Goal: Task Accomplishment & Management: Manage account settings

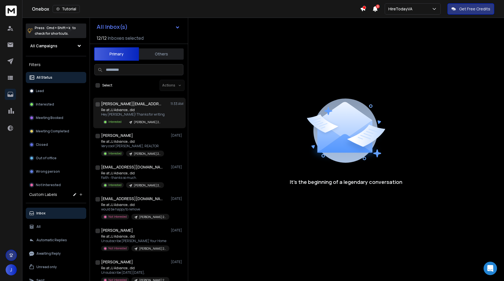
click at [125, 111] on p "Re: at JJ Advance… did" at bounding box center [133, 110] width 64 height 4
click at [133, 111] on p "Re: at JJ Advance… did" at bounding box center [133, 110] width 64 height 4
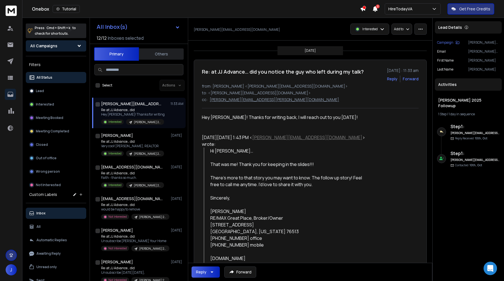
click at [55, 45] on h1 "All Campaigns" at bounding box center [43, 46] width 27 height 6
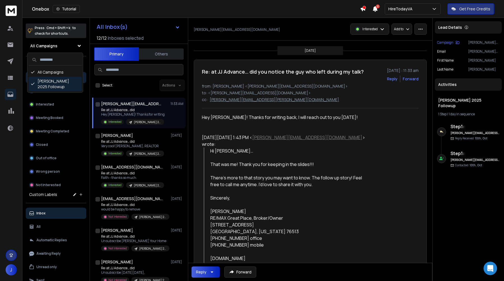
click at [48, 83] on div "[PERSON_NAME] 2025 Followup" at bounding box center [55, 84] width 53 height 15
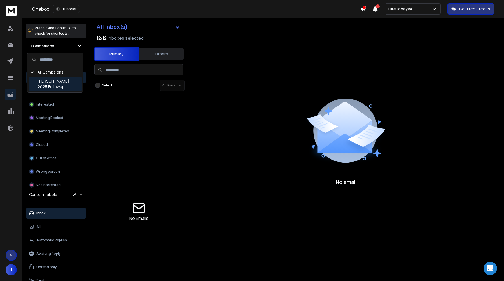
click at [48, 83] on div "[PERSON_NAME] 2025 Followup" at bounding box center [55, 84] width 53 height 15
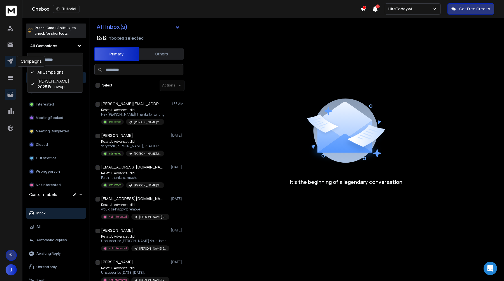
click at [10, 62] on icon at bounding box center [10, 61] width 7 height 7
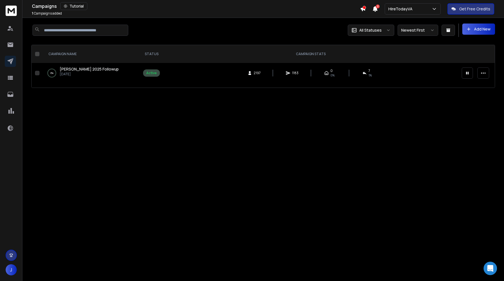
click at [483, 71] on icon "button" at bounding box center [484, 73] width 6 height 6
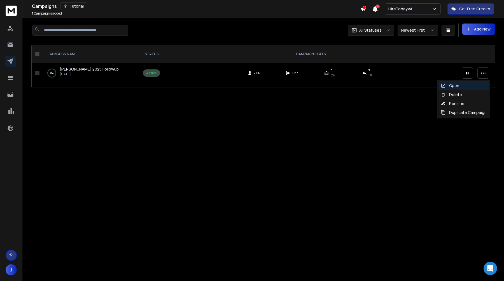
click at [453, 85] on div "Open" at bounding box center [450, 86] width 18 height 6
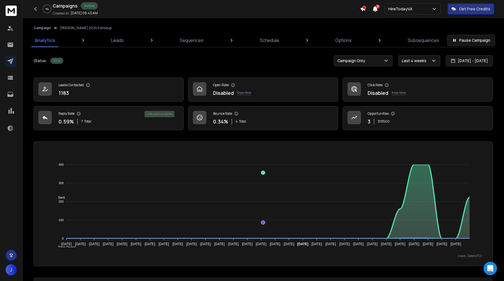
click at [229, 114] on p "Bounce Rate" at bounding box center [222, 113] width 19 height 4
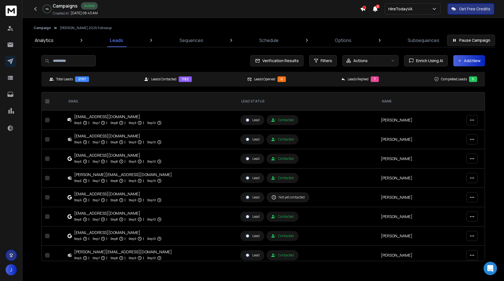
click at [52, 40] on p "Analytics" at bounding box center [44, 40] width 19 height 7
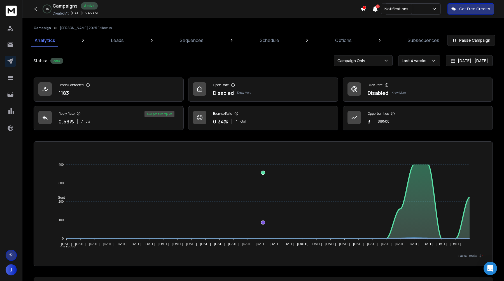
click at [376, 9] on icon at bounding box center [375, 9] width 5 height 6
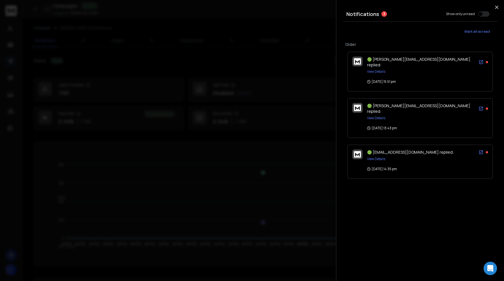
click at [498, 8] on icon "button" at bounding box center [497, 7] width 6 height 6
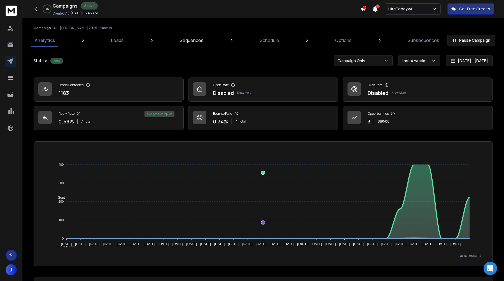
click at [191, 40] on p "Sequences" at bounding box center [192, 40] width 24 height 7
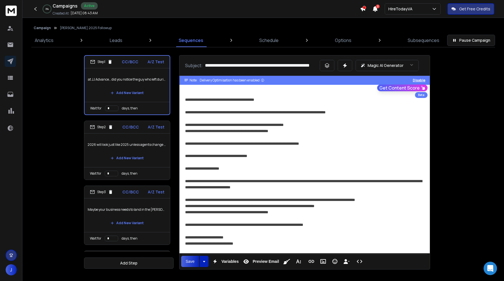
click at [131, 148] on p "2026 will look just like 2025 unless agents change this" at bounding box center [127, 145] width 79 height 16
type input "**********"
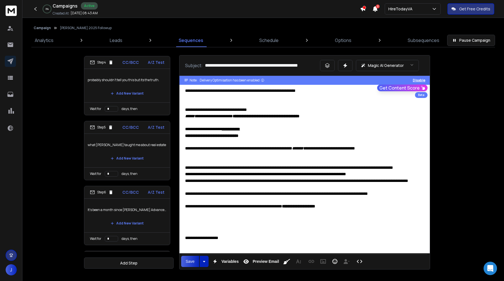
scroll to position [195, 0]
drag, startPoint x: 80, startPoint y: 82, endPoint x: 103, endPoint y: 115, distance: 40.3
click at [103, 115] on div "Step 1 CC/BCC A/Z Test at JJ Advance… did you notice the guy who left during my…" at bounding box center [263, 162] width 464 height 219
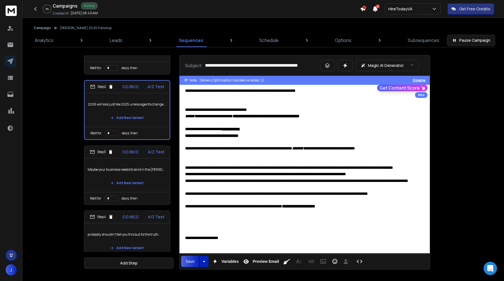
scroll to position [0, 0]
